Goal: Information Seeking & Learning: Learn about a topic

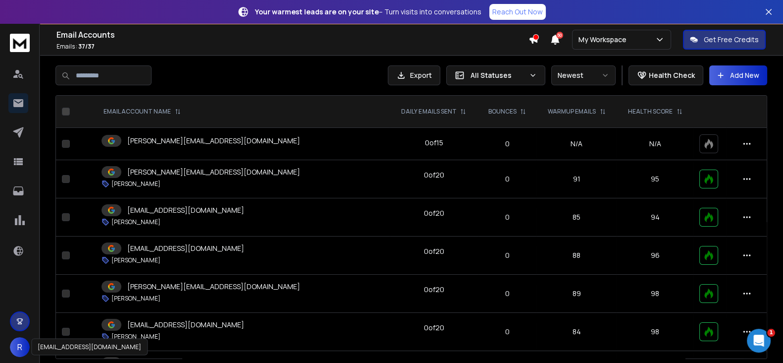
click at [20, 348] on span "R" at bounding box center [20, 347] width 20 height 20
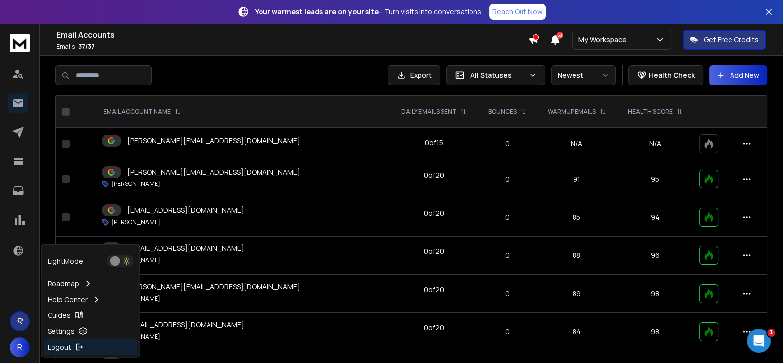
click at [45, 347] on div "Logout" at bounding box center [91, 347] width 94 height 16
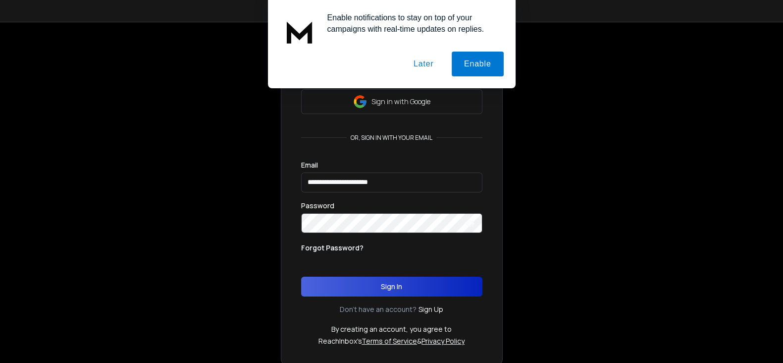
click at [371, 181] on input "**********" at bounding box center [391, 182] width 181 height 20
type input "**********"
click at [413, 281] on button "Sign In" at bounding box center [391, 286] width 181 height 20
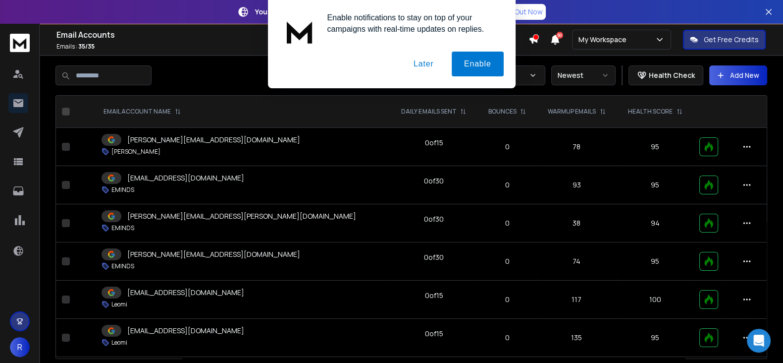
click at [430, 68] on button "Later" at bounding box center [423, 64] width 45 height 25
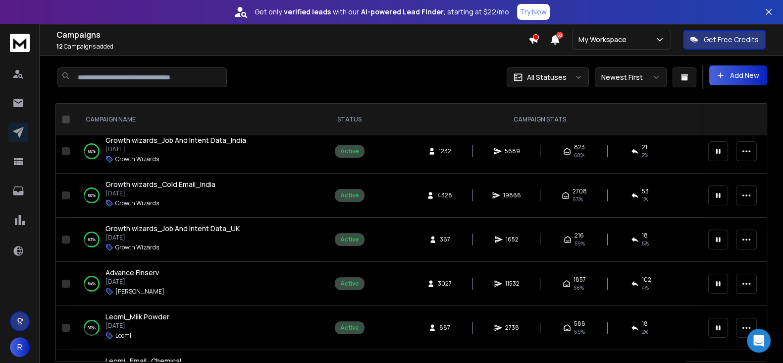
scroll to position [286, 0]
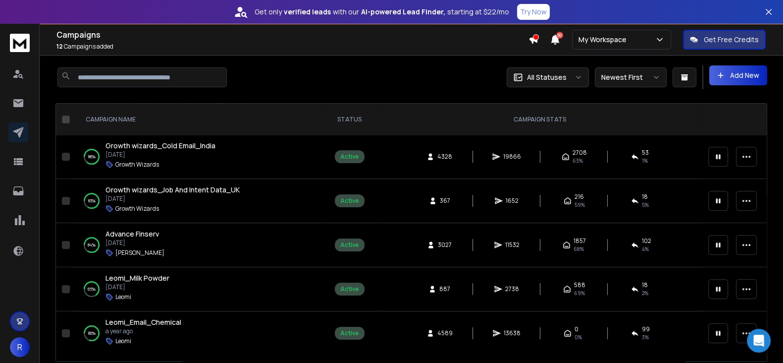
click at [155, 319] on span "Leomi_Email_Chemical" at bounding box center [144, 321] width 76 height 9
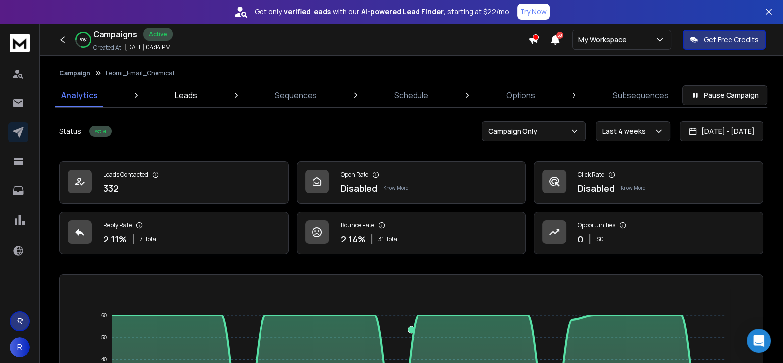
click at [196, 100] on p "Leads" at bounding box center [186, 95] width 22 height 12
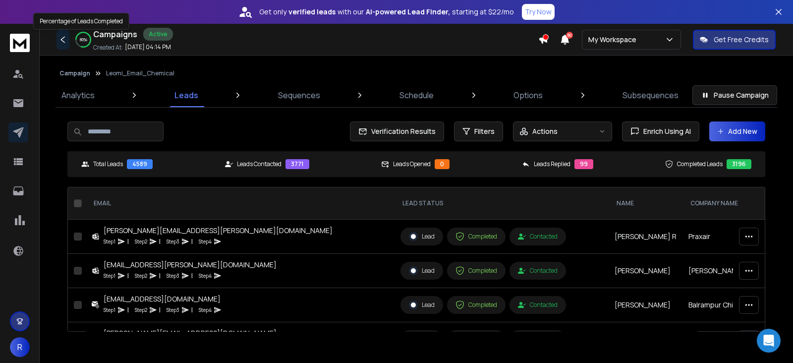
click at [68, 39] on button at bounding box center [62, 40] width 13 height 20
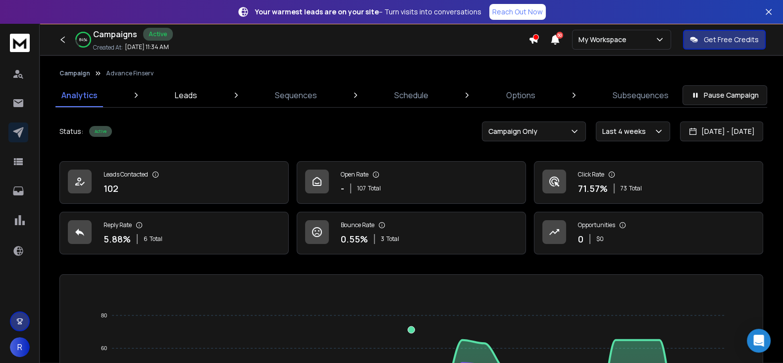
click at [192, 99] on p "Leads" at bounding box center [186, 95] width 22 height 12
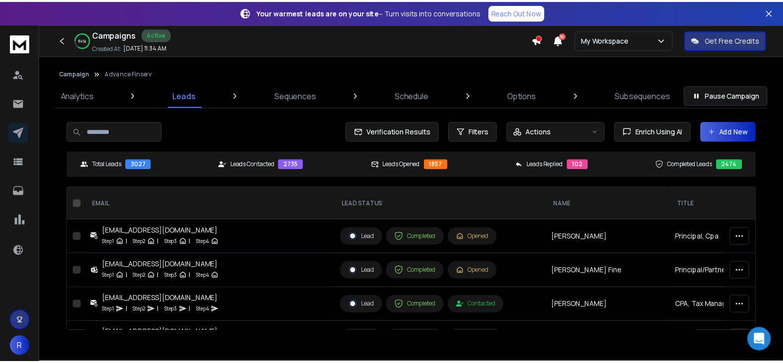
scroll to position [186, 0]
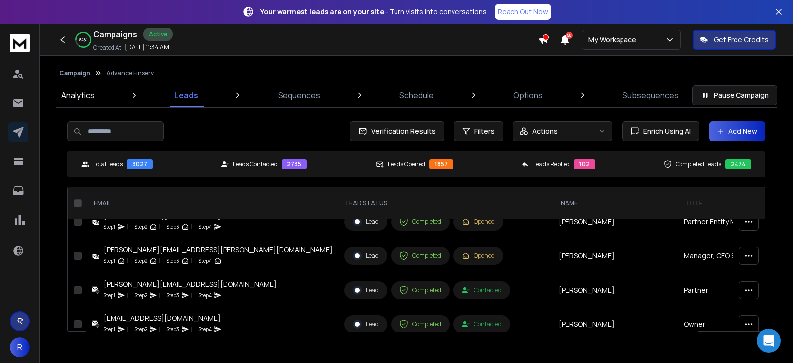
click at [96, 104] on link "Analytics" at bounding box center [77, 95] width 45 height 24
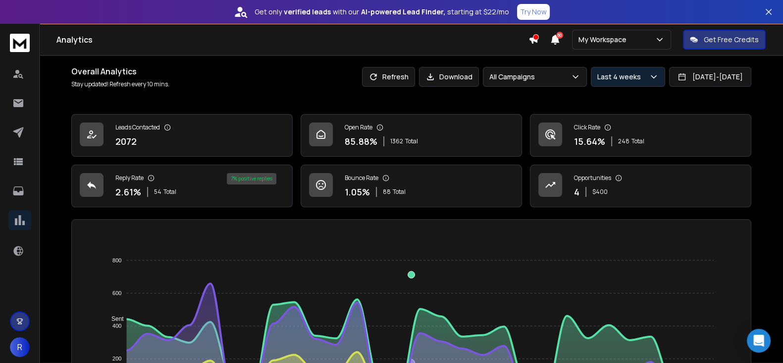
drag, startPoint x: 603, startPoint y: 85, endPoint x: 625, endPoint y: 76, distance: 23.4
click at [649, 76] on icon "button" at bounding box center [654, 77] width 10 height 10
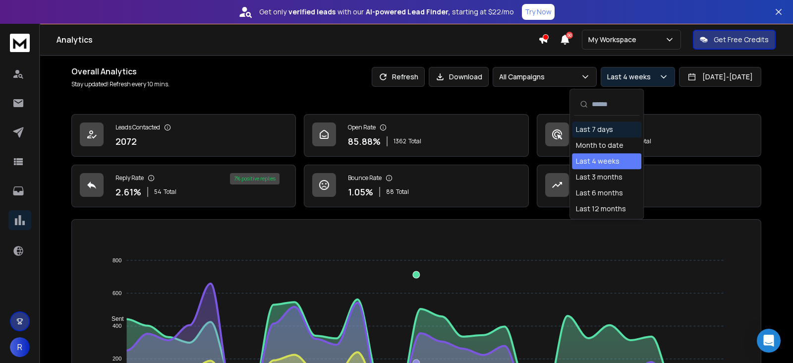
click at [625, 76] on div "Last 4 weeks" at bounding box center [637, 77] width 61 height 10
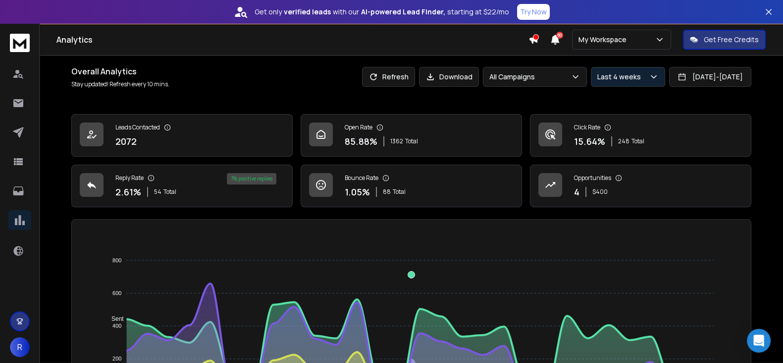
click at [607, 75] on p "Last 4 weeks" at bounding box center [621, 77] width 48 height 10
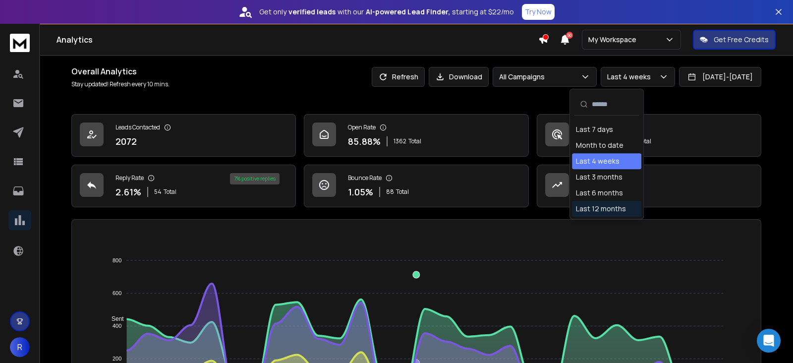
click at [586, 207] on div "Last 12 months" at bounding box center [601, 209] width 50 height 10
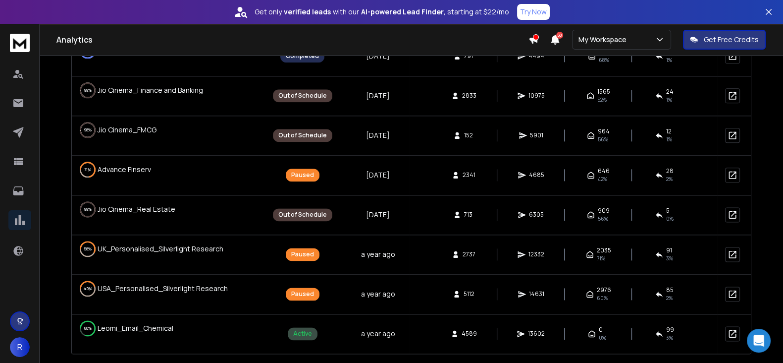
scroll to position [1568, 0]
click at [12, 350] on span "R" at bounding box center [20, 347] width 20 height 20
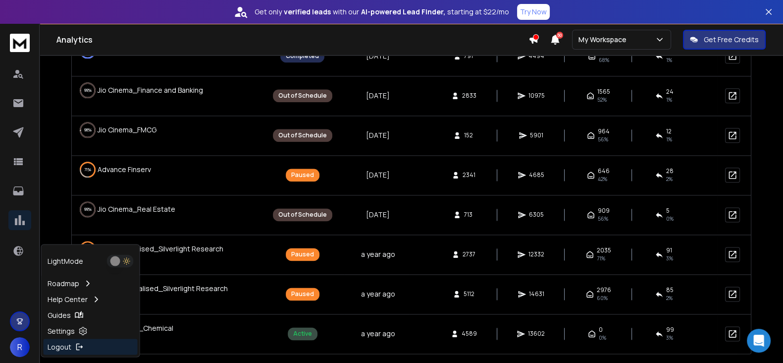
click at [79, 339] on div "Logout" at bounding box center [91, 347] width 94 height 16
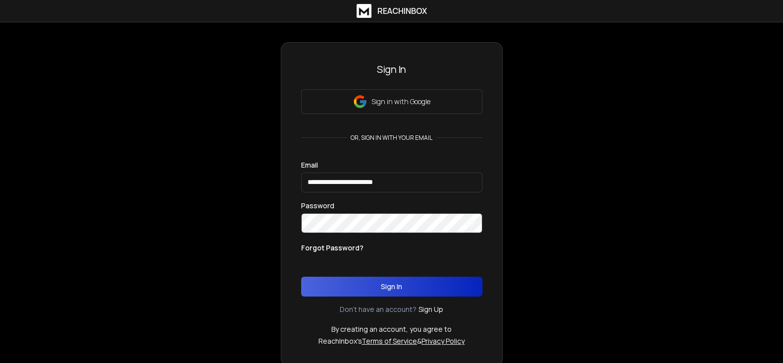
click at [349, 180] on input "**********" at bounding box center [391, 182] width 181 height 20
type input "**********"
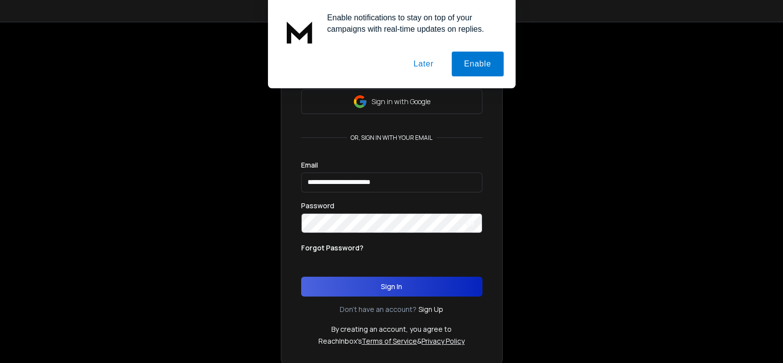
click at [376, 284] on button "Sign In" at bounding box center [391, 286] width 181 height 20
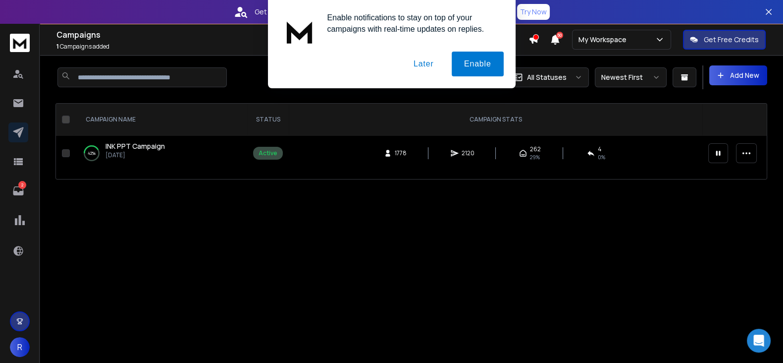
click at [145, 143] on span "INK PPT Campaign" at bounding box center [135, 145] width 59 height 9
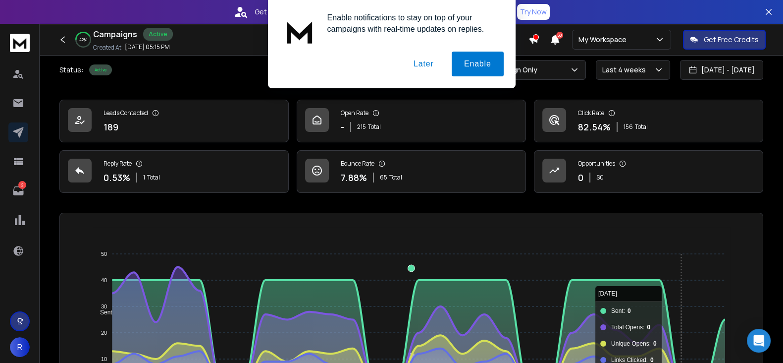
scroll to position [123, 0]
